Goal: Task Accomplishment & Management: Manage account settings

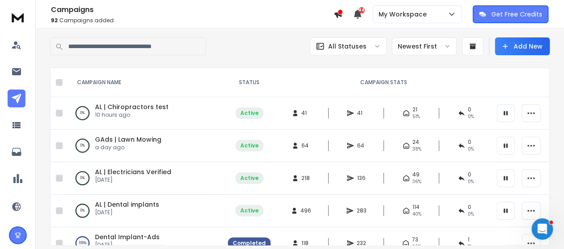
click at [244, 47] on div at bounding box center [175, 46] width 250 height 18
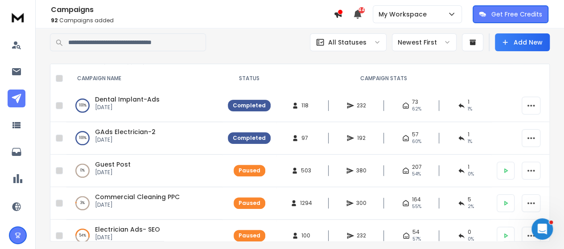
scroll to position [5, 0]
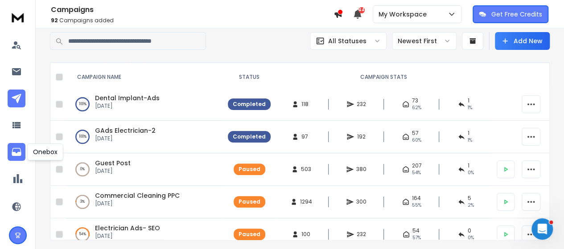
click at [13, 149] on icon at bounding box center [16, 152] width 11 height 11
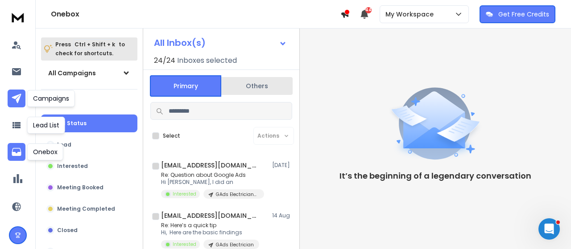
click at [19, 100] on icon at bounding box center [16, 98] width 11 height 11
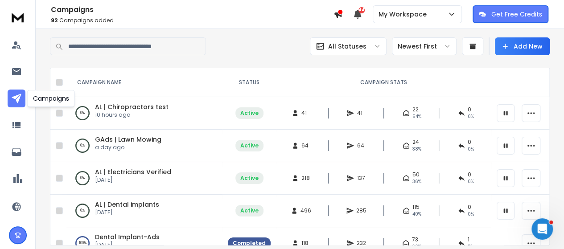
click at [36, 61] on div "Campaigns 92 Campaigns Added All Statuses Newest First Add New CAMPAIGN NAME ST…" at bounding box center [300, 142] width 529 height 226
click at [246, 66] on div "Campaigns 92 Campaigns Added All Statuses Newest First Add New CAMPAIGN NAME ST…" at bounding box center [300, 141] width 500 height 208
click at [244, 42] on div at bounding box center [175, 46] width 250 height 18
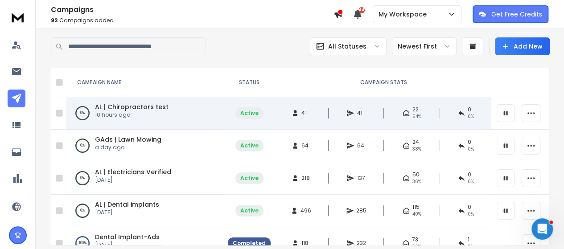
click at [131, 109] on span "AL | Chiropractors test" at bounding box center [132, 107] width 74 height 9
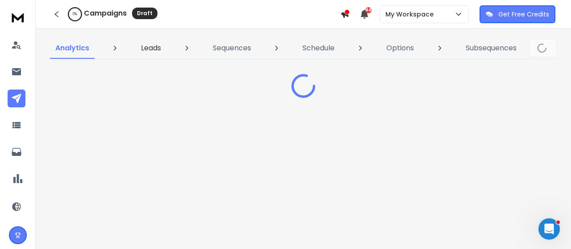
click at [155, 54] on link "Leads" at bounding box center [151, 47] width 31 height 21
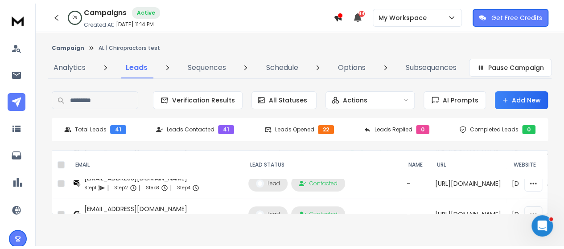
scroll to position [178, 0]
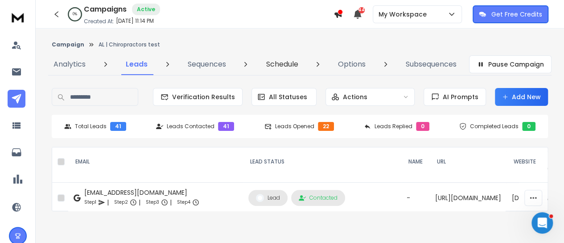
click at [273, 59] on p "Schedule" at bounding box center [282, 64] width 32 height 11
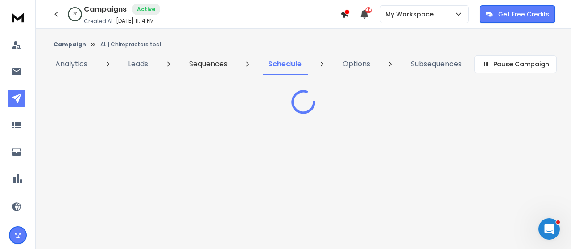
click at [205, 62] on p "Sequences" at bounding box center [208, 64] width 38 height 11
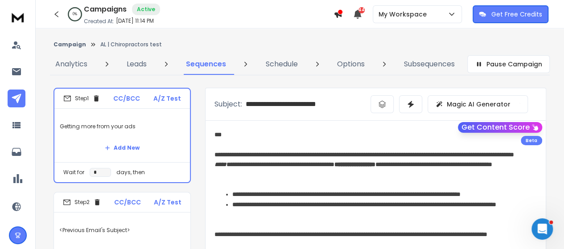
scroll to position [45, 0]
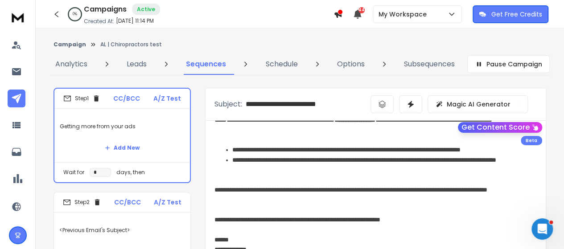
click at [286, 106] on input "**********" at bounding box center [304, 104] width 116 height 11
click at [267, 149] on div "**********" at bounding box center [381, 150] width 298 height 10
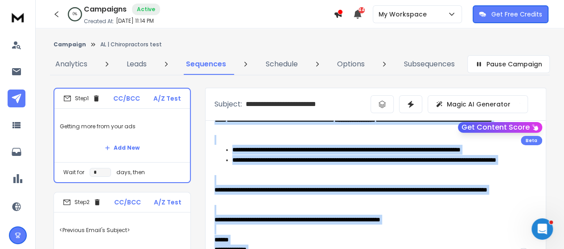
copy div "**********"
click at [15, 95] on icon at bounding box center [16, 98] width 11 height 11
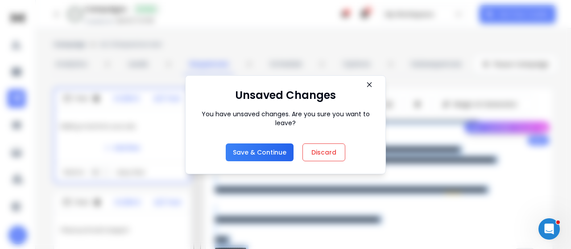
click at [310, 155] on button "Discard" at bounding box center [323, 153] width 43 height 18
